Goal: Communication & Community: Answer question/provide support

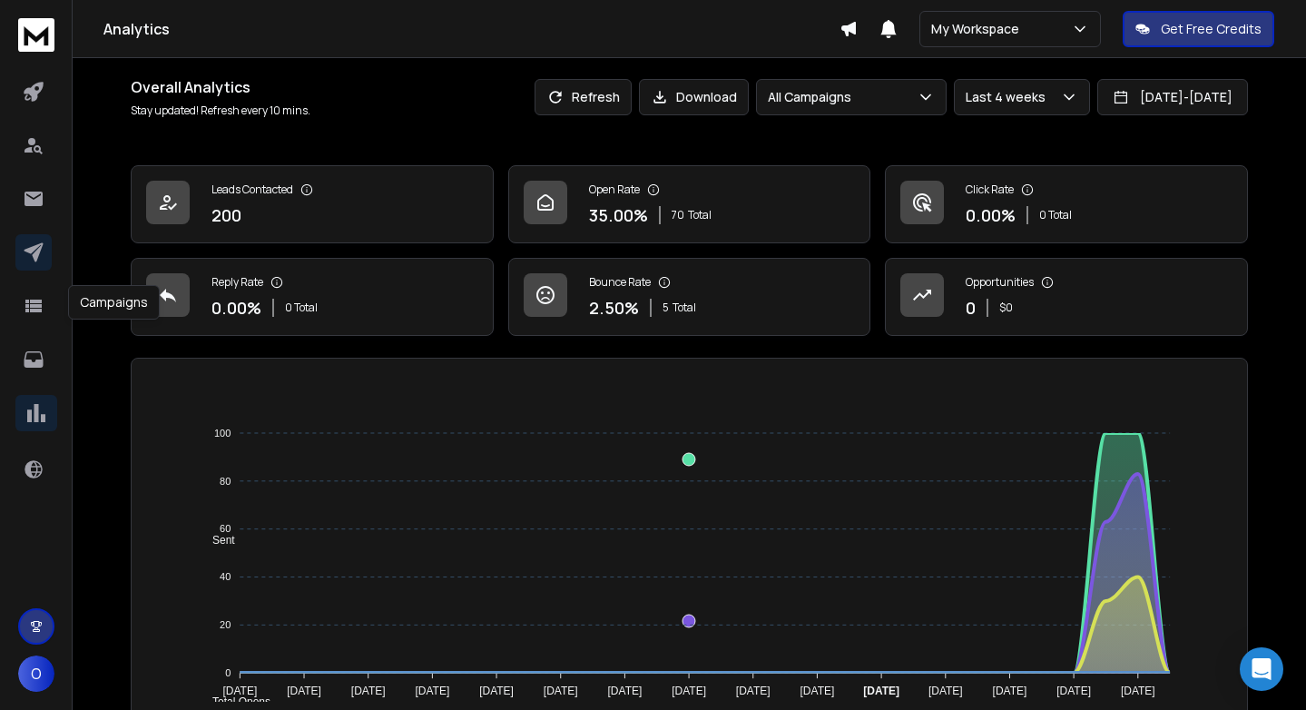
click at [43, 263] on icon at bounding box center [34, 252] width 22 height 22
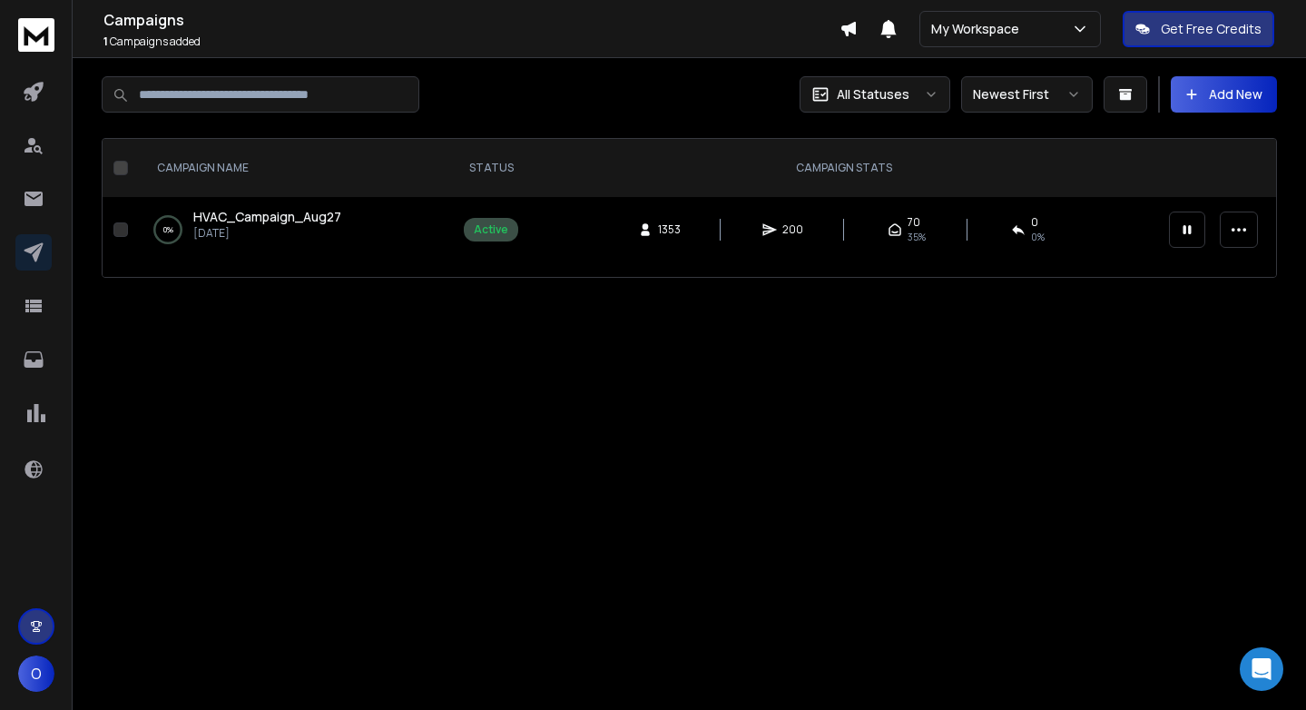
click at [326, 225] on span "HVAC_Campaign_Aug27" at bounding box center [267, 216] width 148 height 17
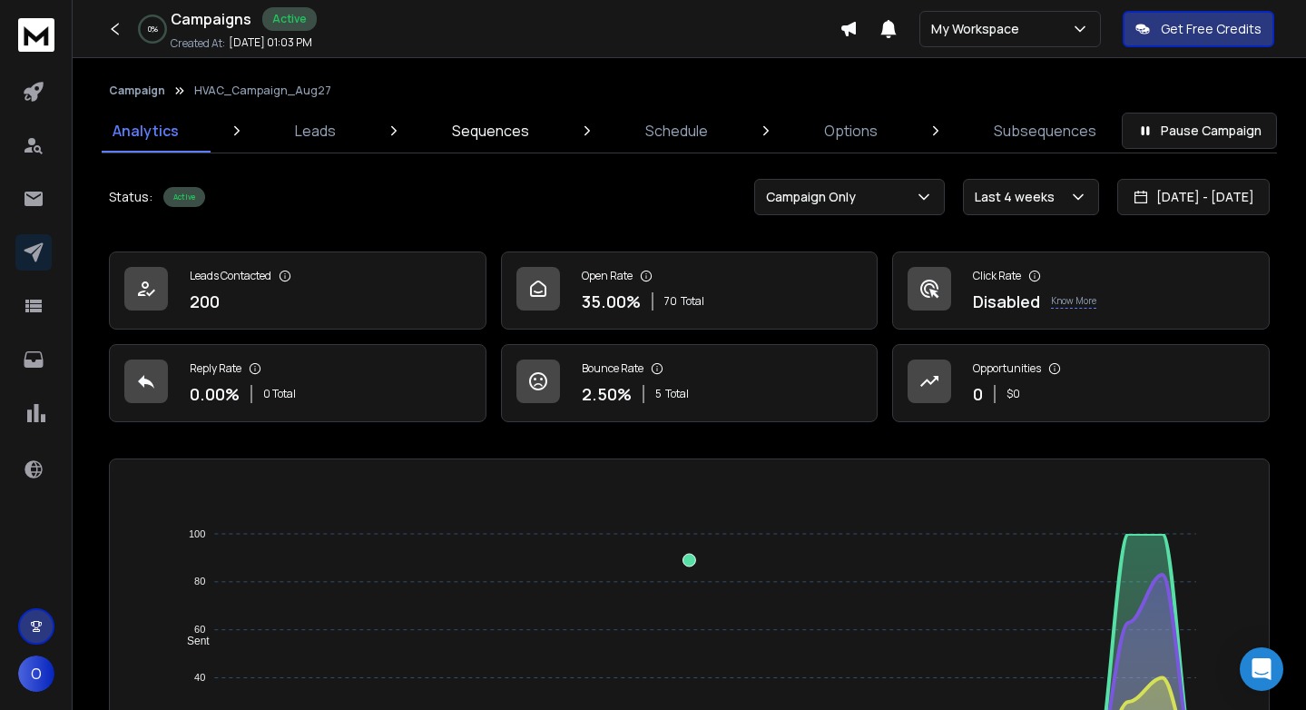
click at [492, 142] on p "Sequences" at bounding box center [490, 131] width 77 height 22
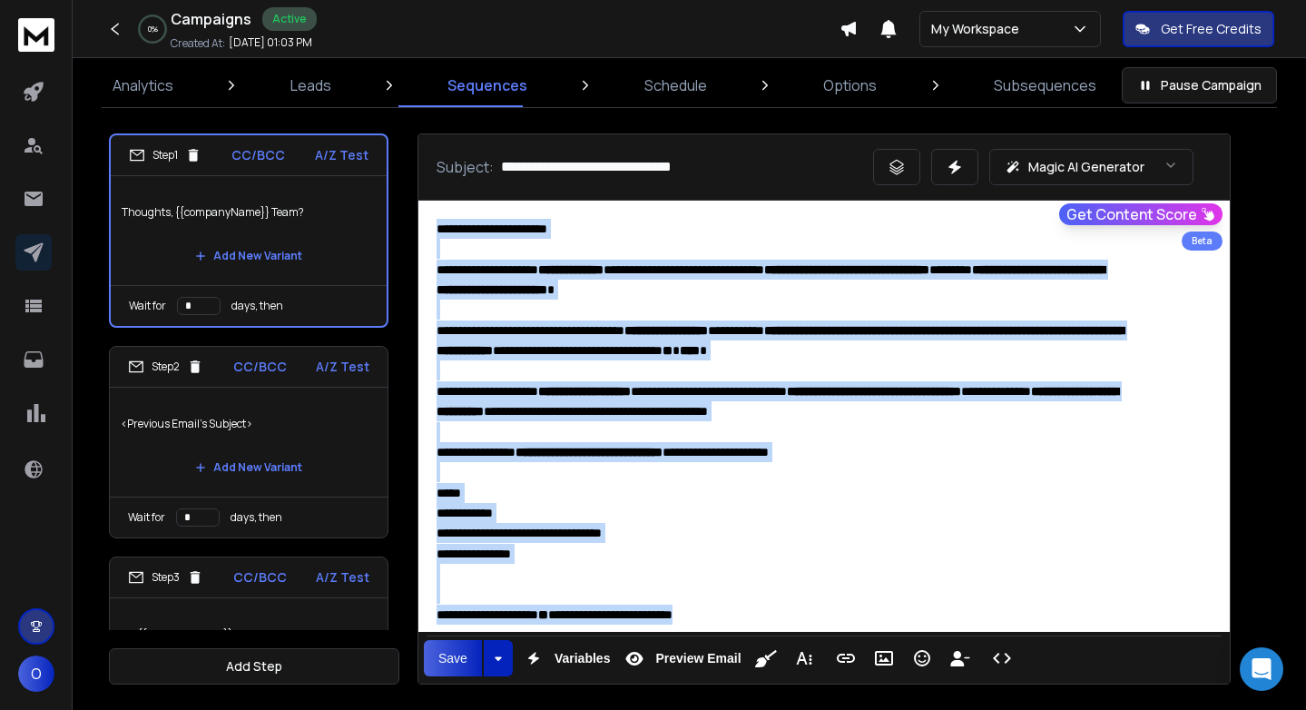
drag, startPoint x: 804, startPoint y: 599, endPoint x: 534, endPoint y: 220, distance: 464.5
click at [534, 220] on div "**********" at bounding box center [786, 414] width 737 height 426
click at [44, 156] on icon at bounding box center [34, 145] width 22 height 22
click at [44, 98] on icon at bounding box center [34, 92] width 20 height 20
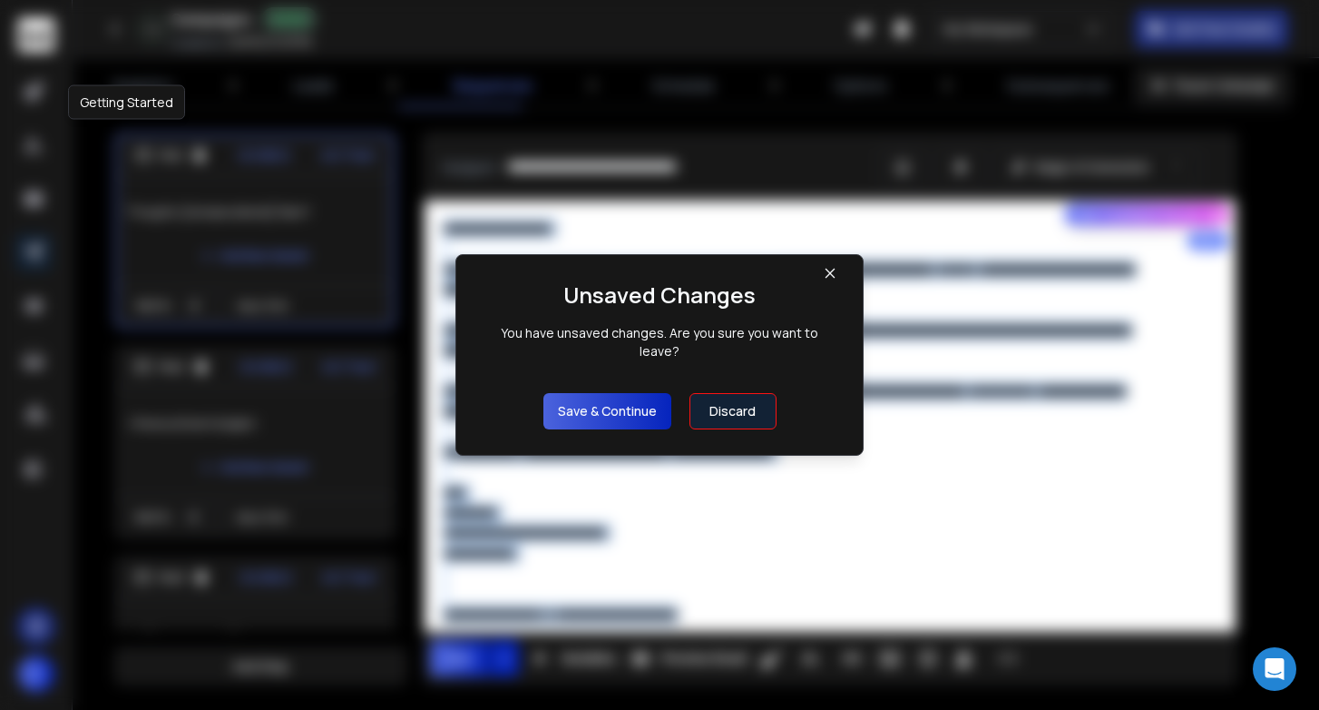
click at [718, 429] on button "Discard" at bounding box center [733, 411] width 87 height 36
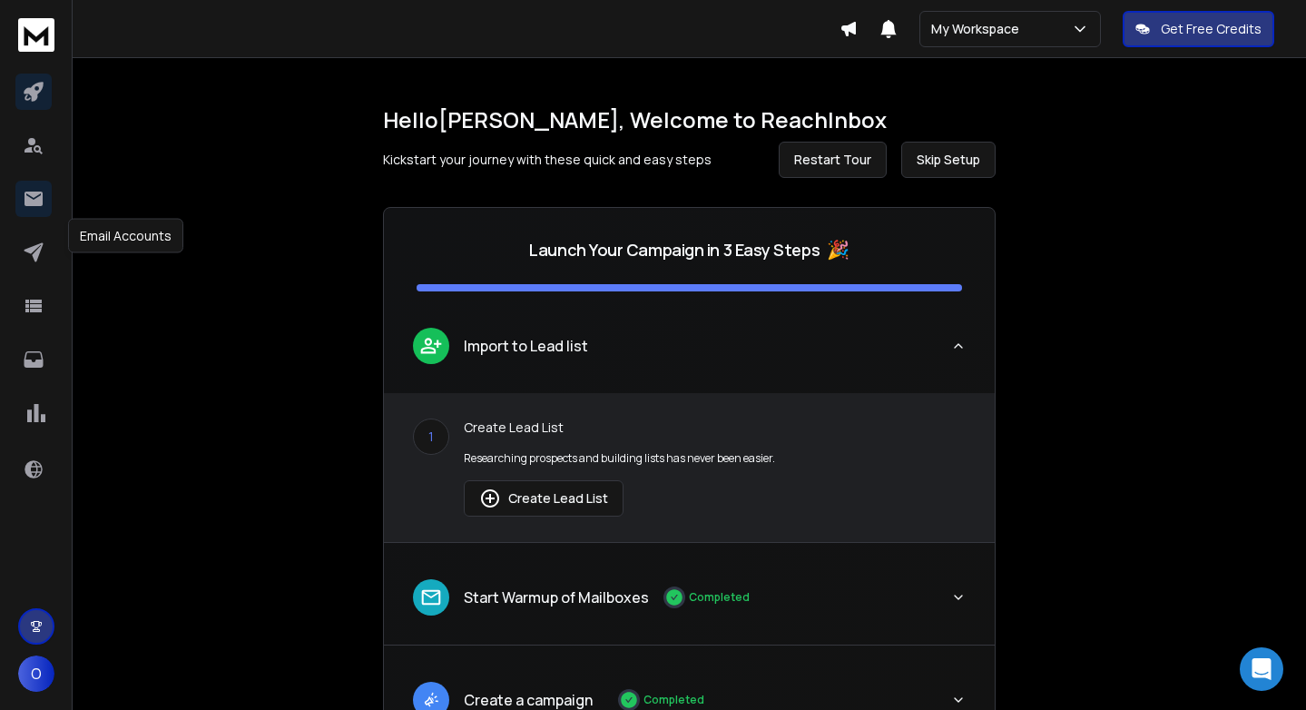
click at [27, 217] on link at bounding box center [33, 199] width 36 height 36
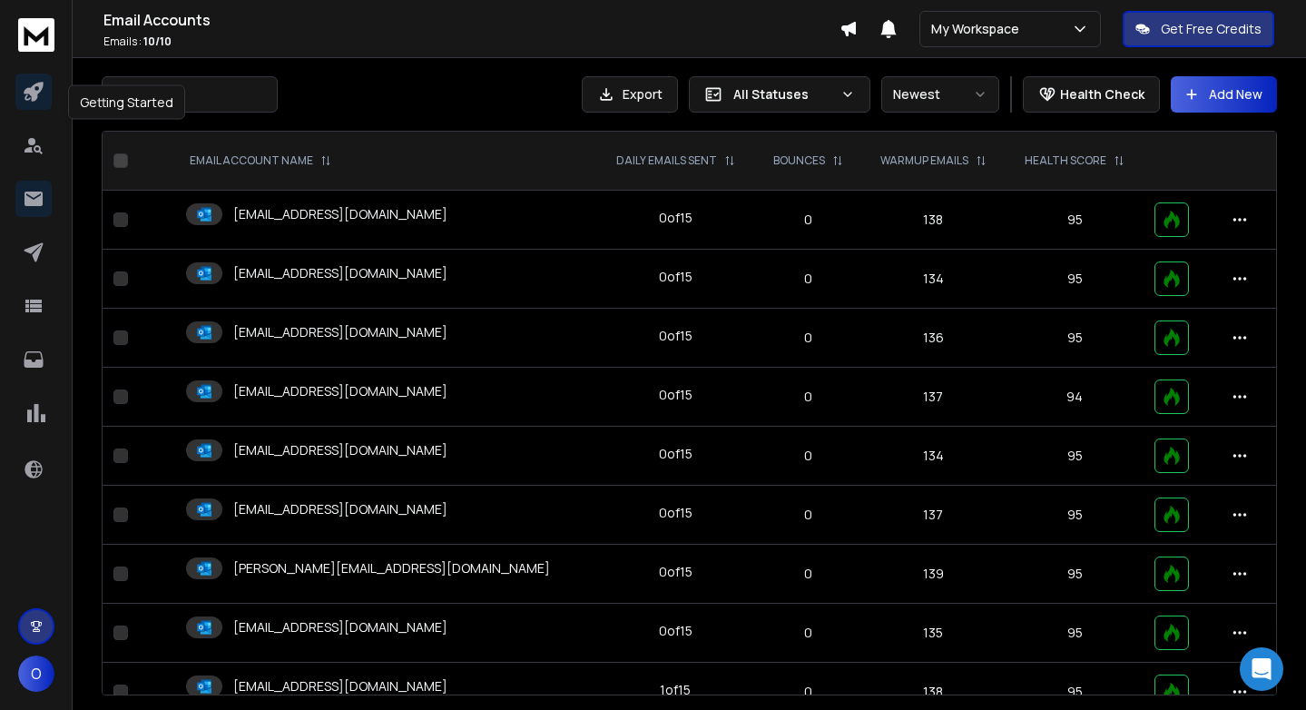
click at [44, 103] on icon at bounding box center [34, 92] width 22 height 22
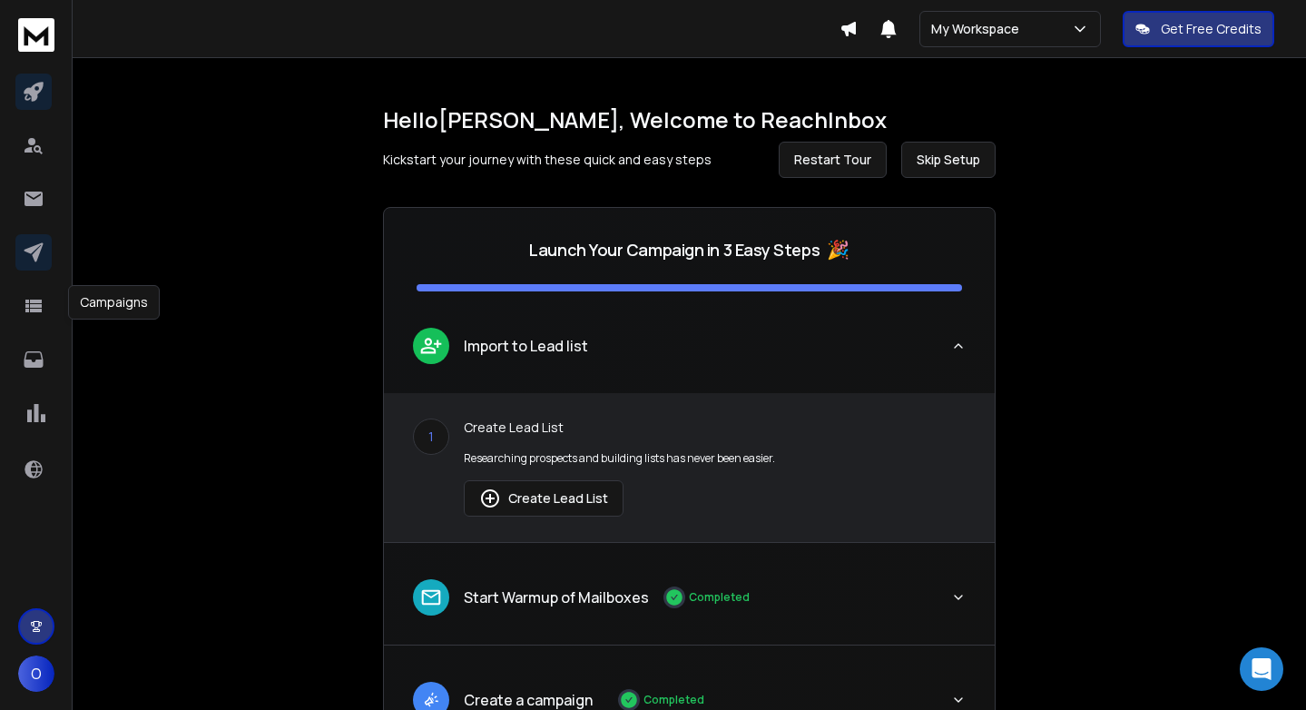
click at [39, 263] on icon at bounding box center [34, 252] width 22 height 22
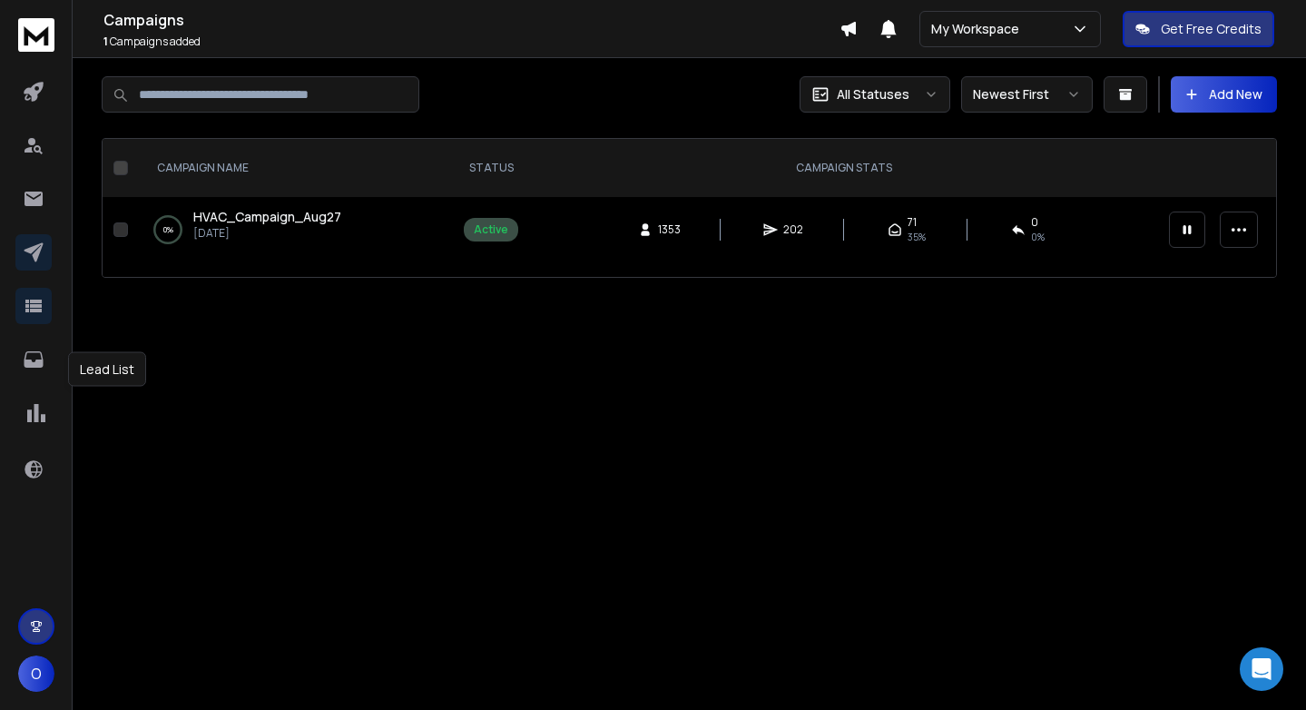
click at [40, 317] on icon at bounding box center [34, 306] width 22 height 22
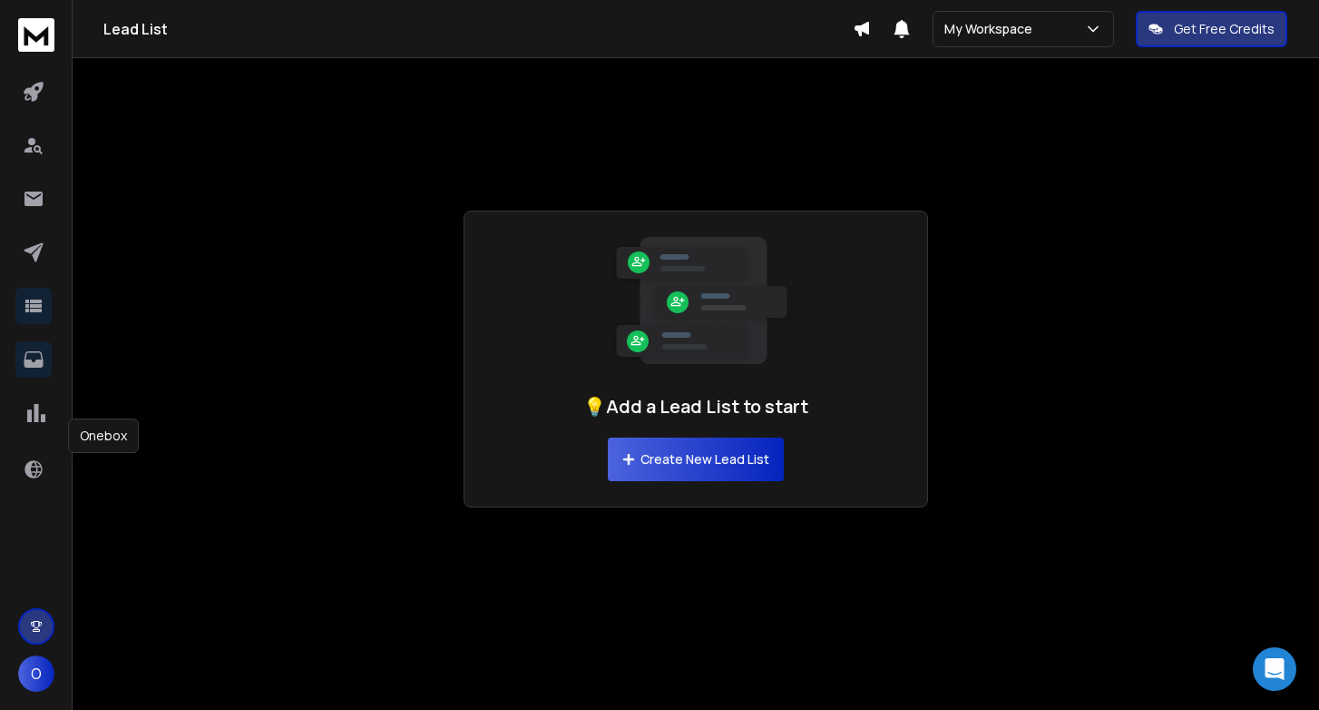
click at [44, 370] on icon at bounding box center [34, 359] width 22 height 22
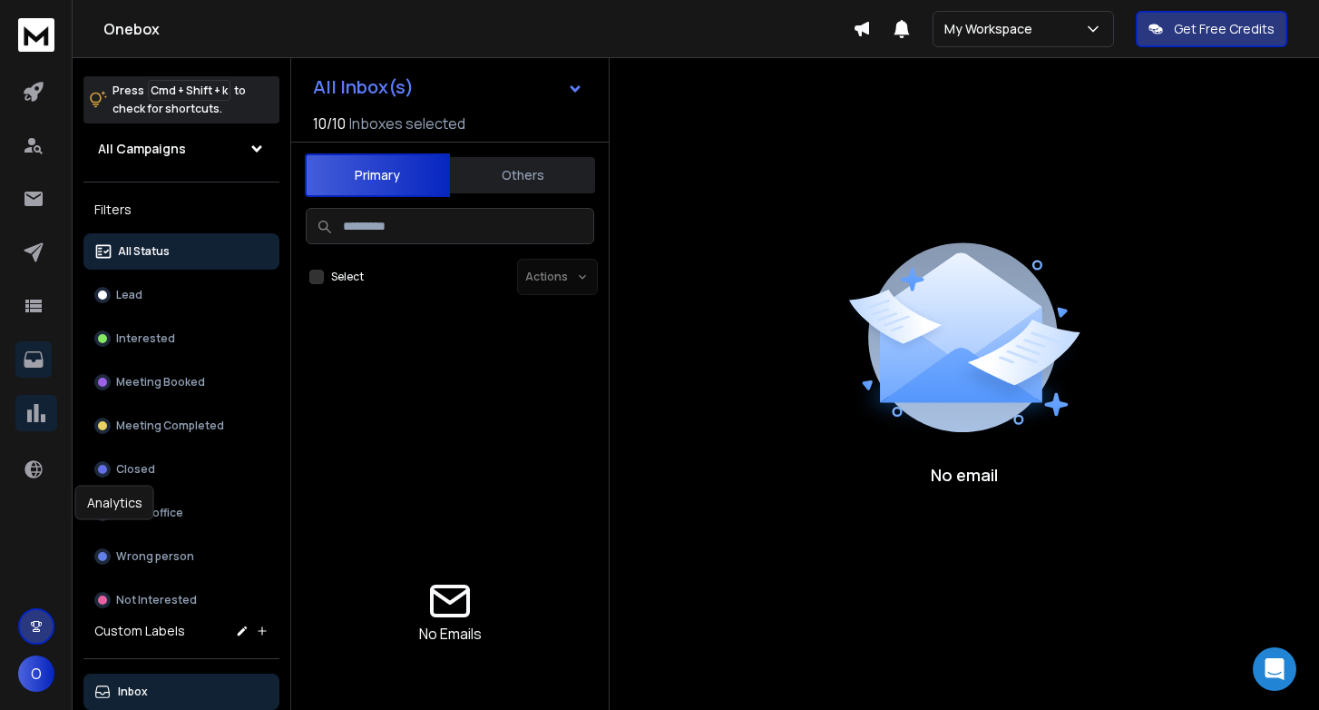
click at [44, 422] on icon at bounding box center [36, 413] width 18 height 18
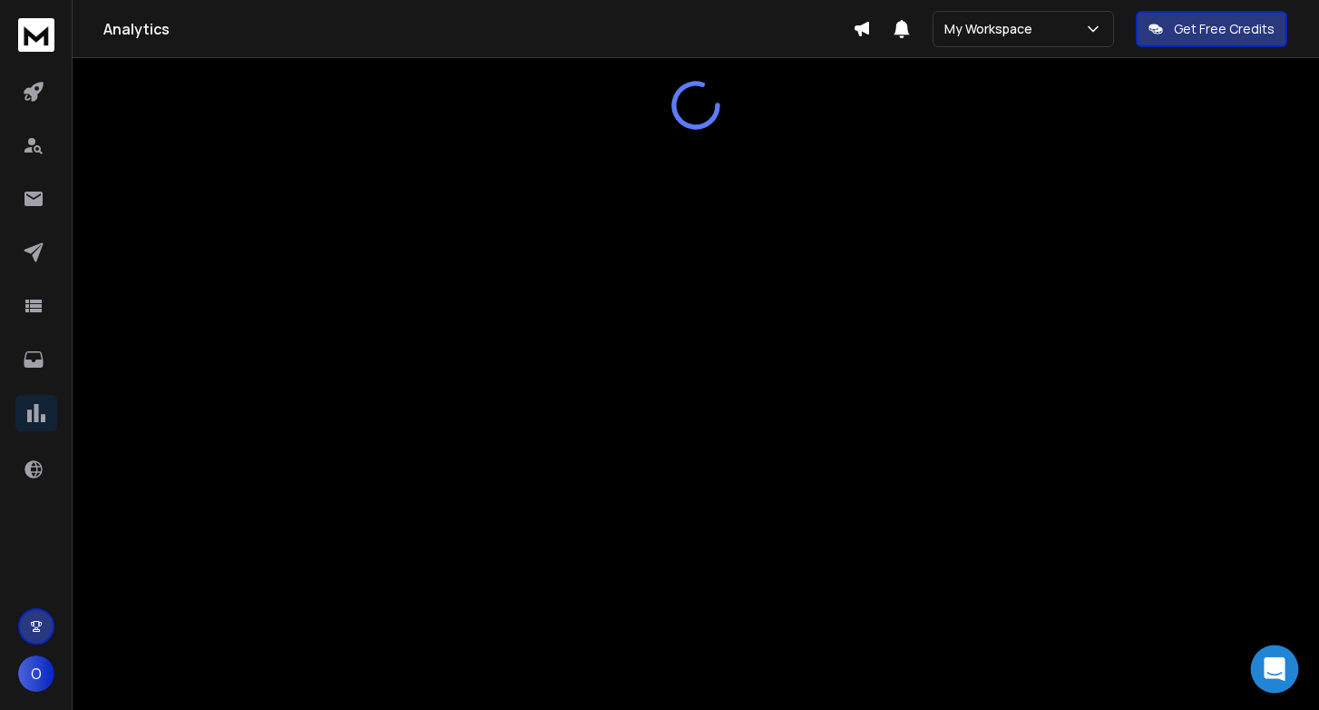
click at [1269, 668] on icon "Open Intercom Messenger" at bounding box center [1274, 669] width 21 height 24
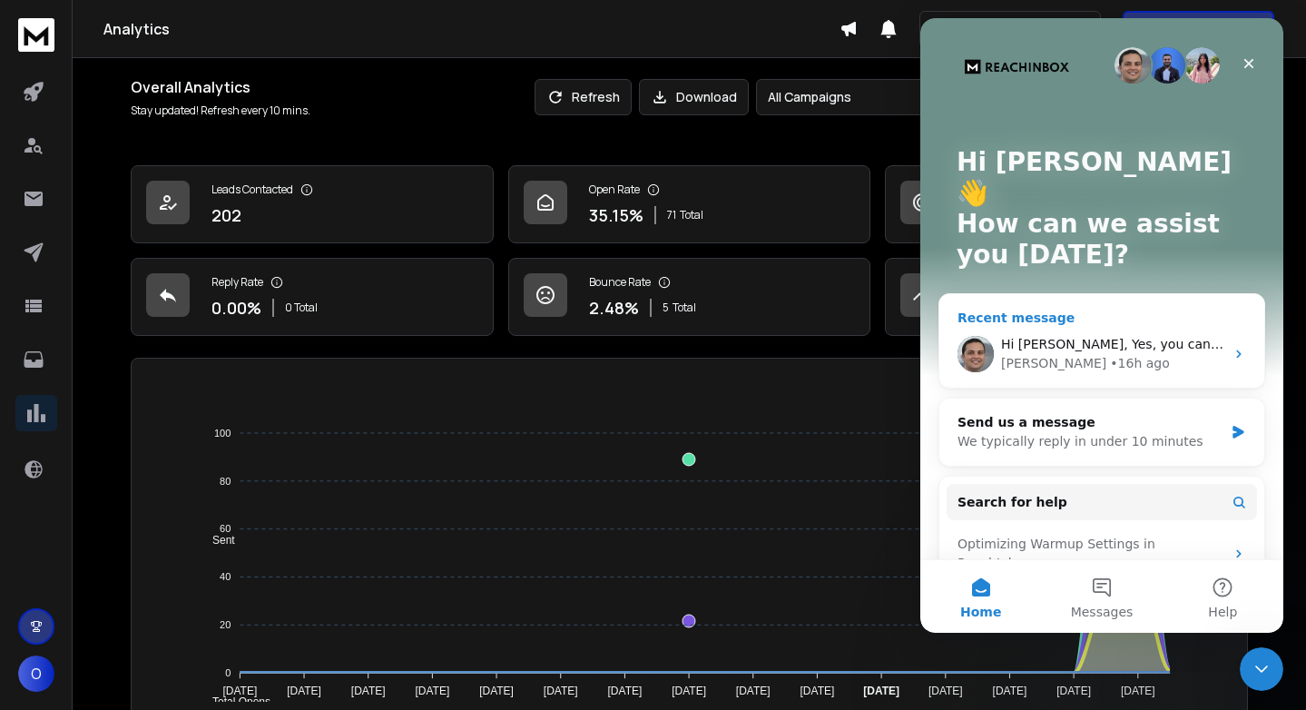
click at [1128, 354] on div "Raj • 16h ago" at bounding box center [1112, 363] width 223 height 19
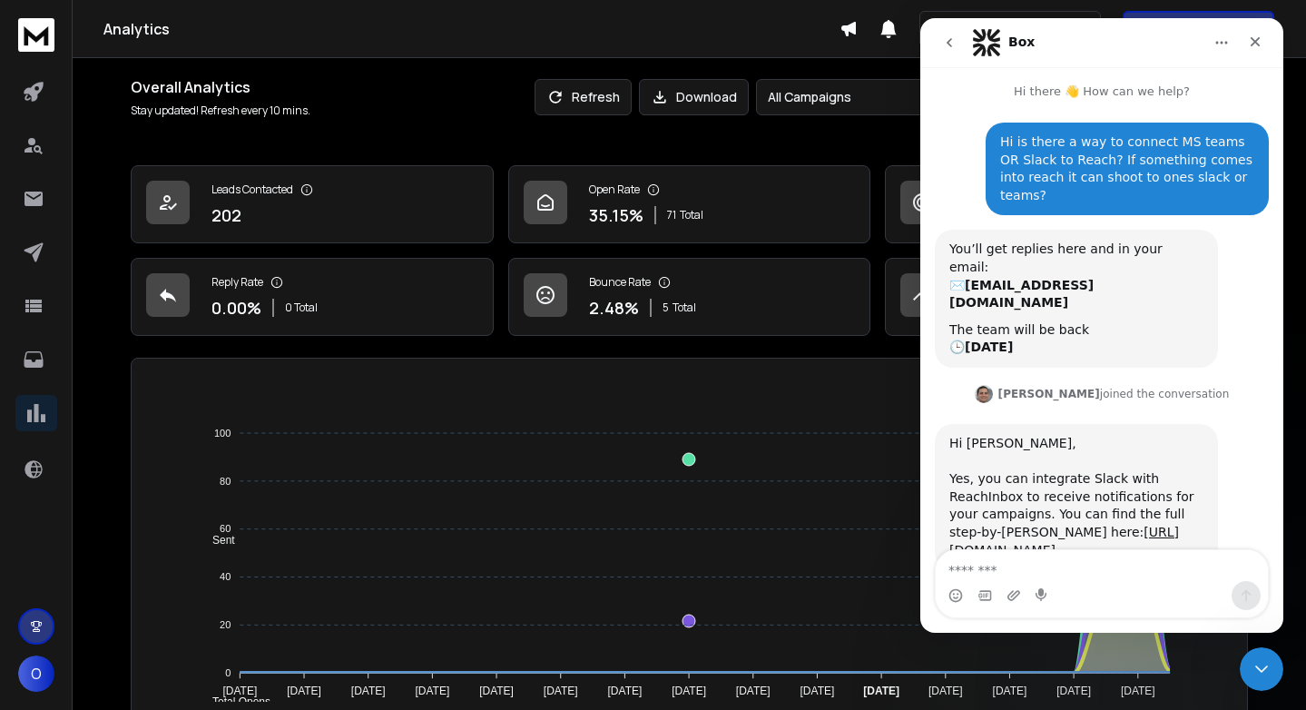
scroll to position [58, 0]
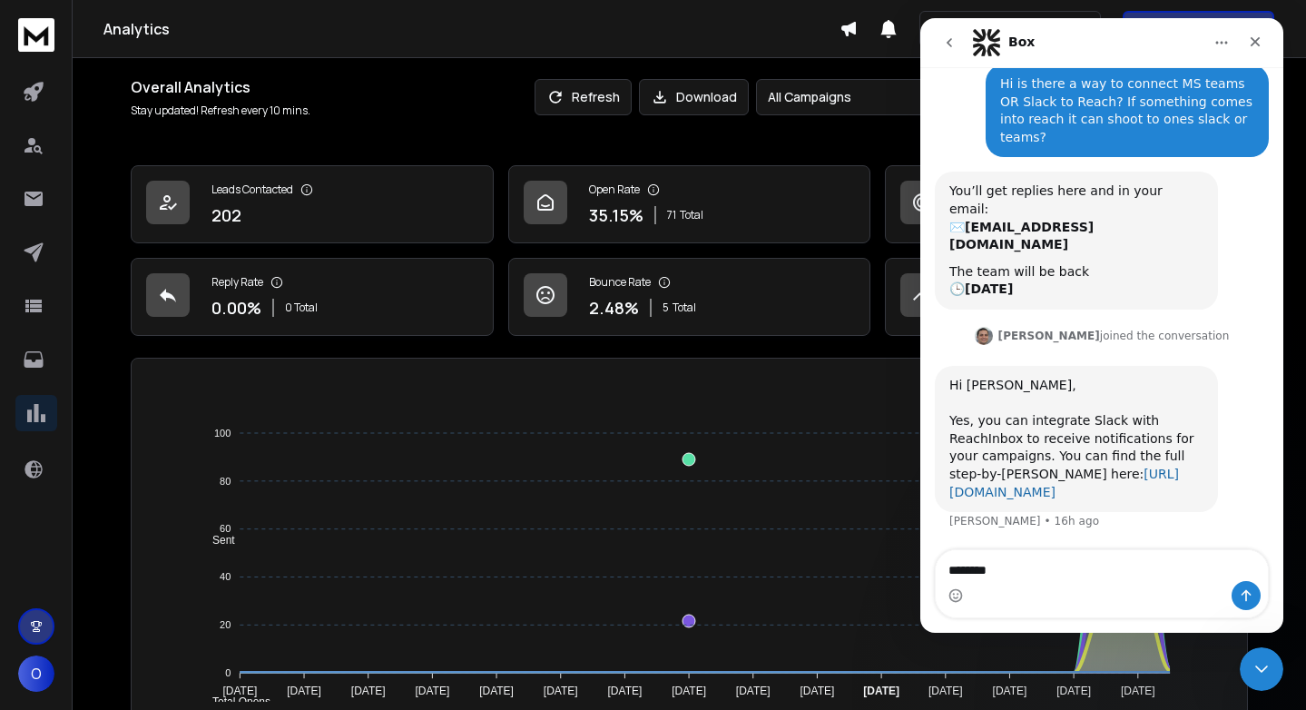
type textarea "*********"
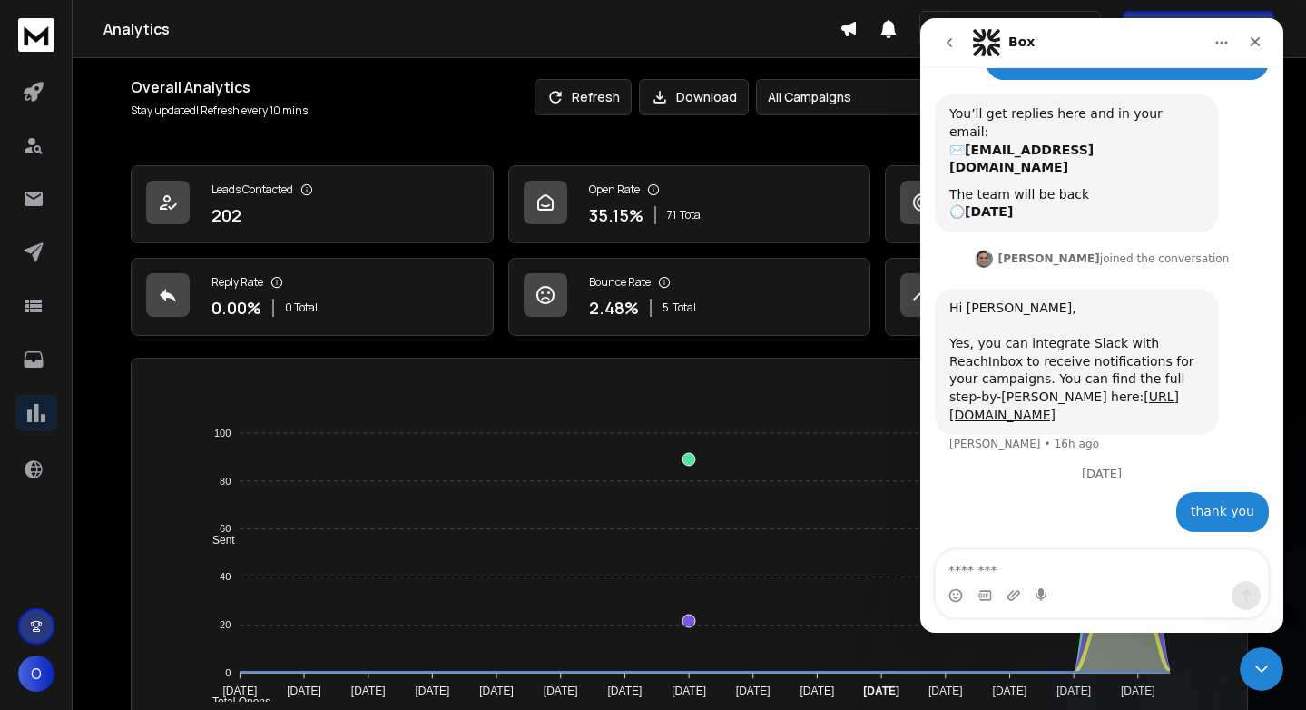
scroll to position [161, 0]
click at [1260, 47] on icon "Close" at bounding box center [1255, 41] width 15 height 15
